Goal: Find specific page/section: Find specific page/section

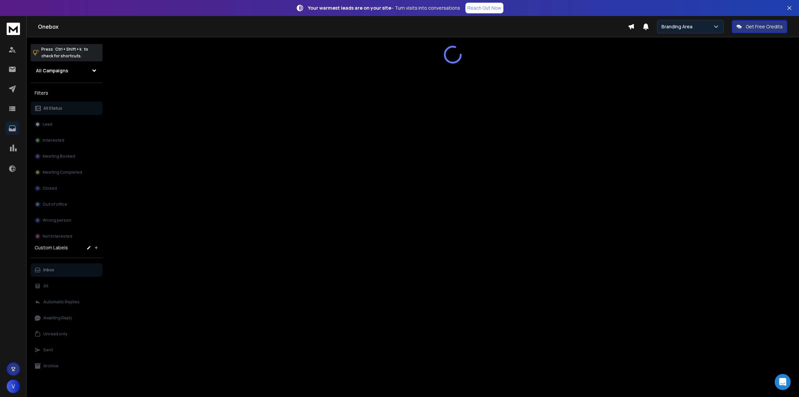
click at [676, 29] on p "Branding Area" at bounding box center [679, 26] width 34 height 7
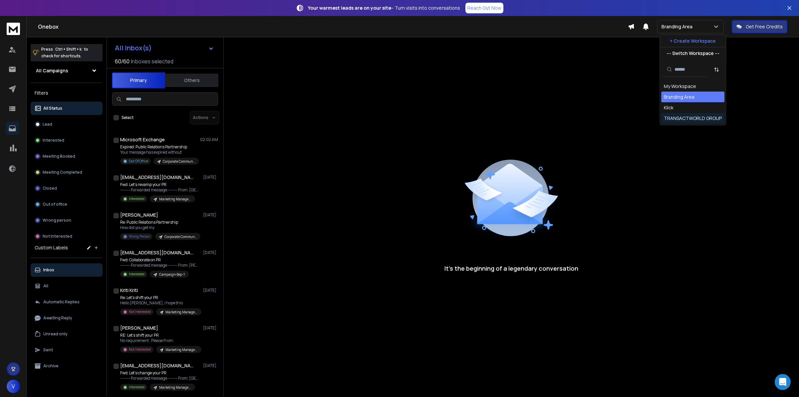
click at [678, 116] on div "TRANSACTWORLD GROUP" at bounding box center [693, 118] width 58 height 7
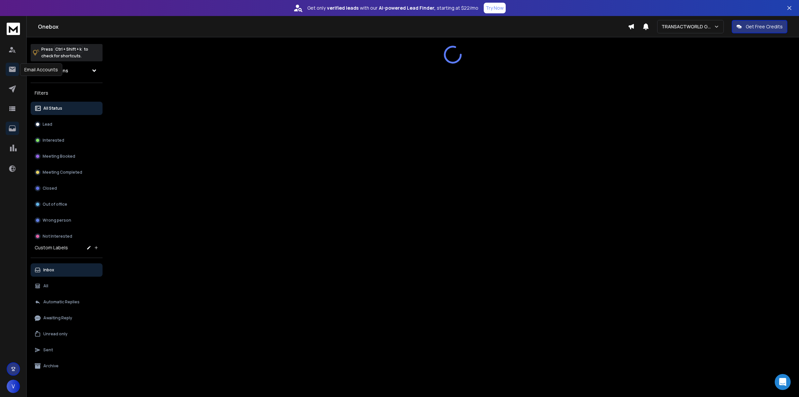
click at [13, 65] on icon at bounding box center [12, 69] width 8 height 8
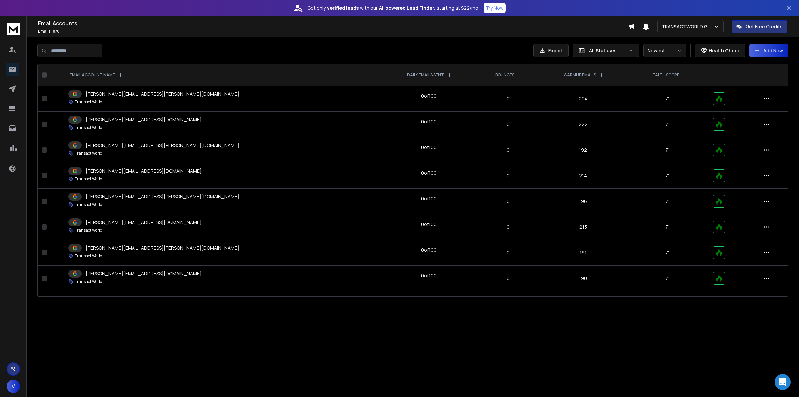
click at [682, 74] on icon at bounding box center [684, 75] width 4 height 4
click at [102, 94] on p "sudeep@transactworldgroup.co.uk" at bounding box center [144, 94] width 116 height 7
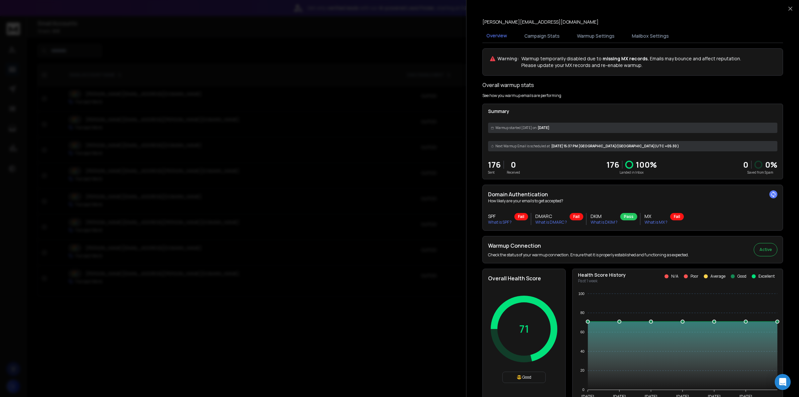
click at [400, 59] on div at bounding box center [399, 198] width 799 height 397
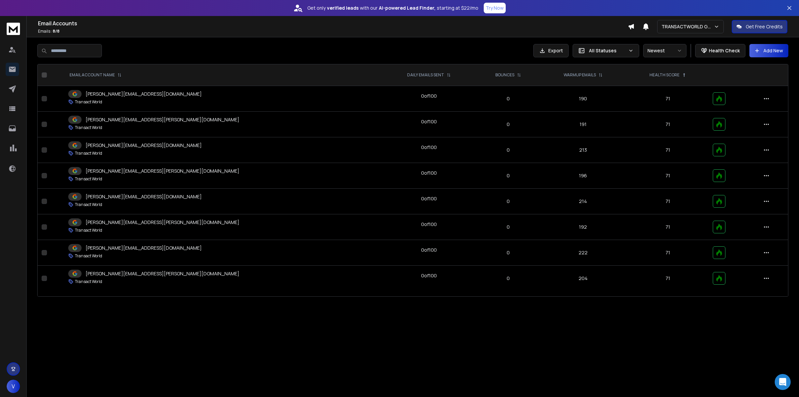
click at [141, 94] on p "sudeep@transactworldgroup.co.uk" at bounding box center [144, 94] width 116 height 7
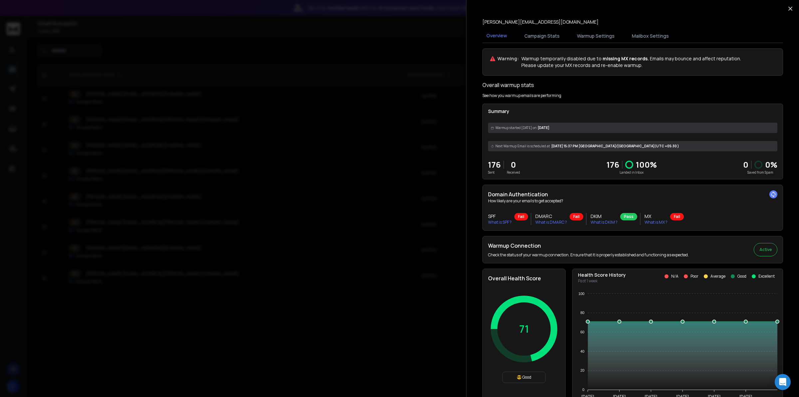
click at [788, 10] on icon "button" at bounding box center [790, 8] width 7 height 7
